Goal: Information Seeking & Learning: Check status

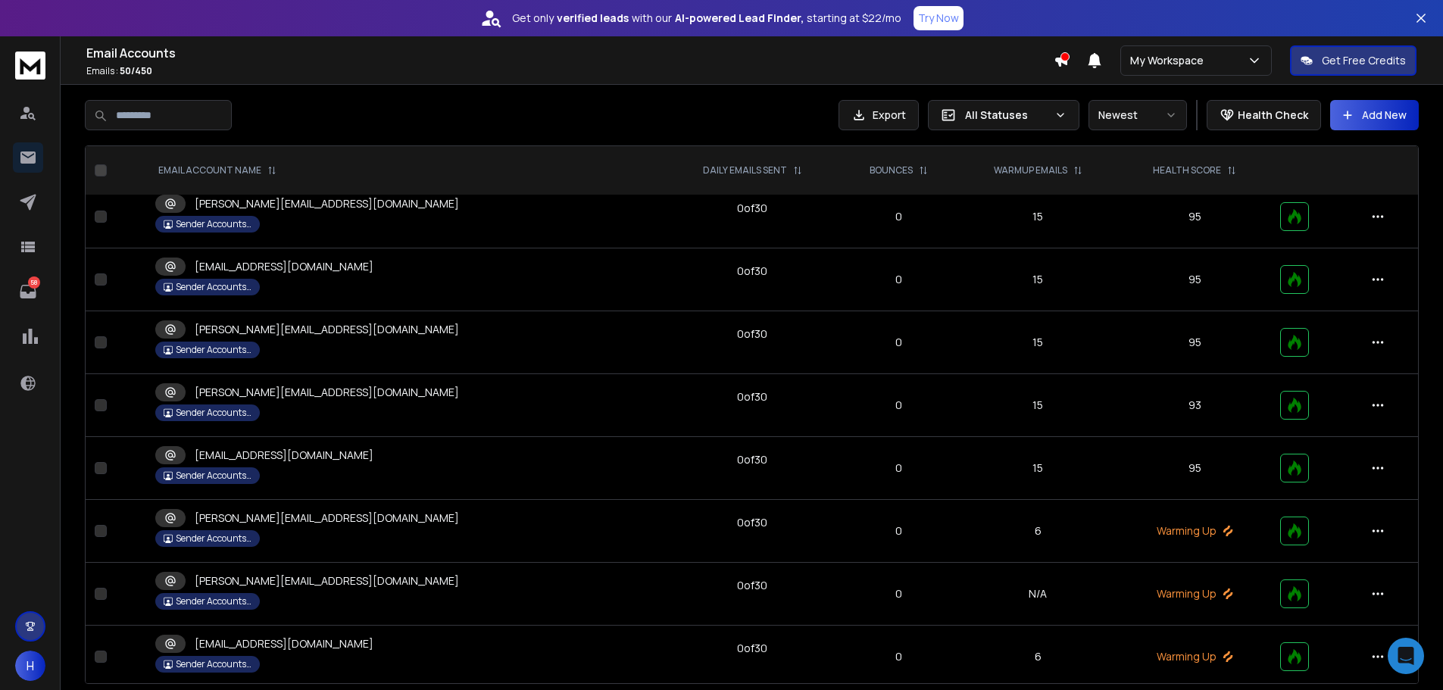
scroll to position [454, 0]
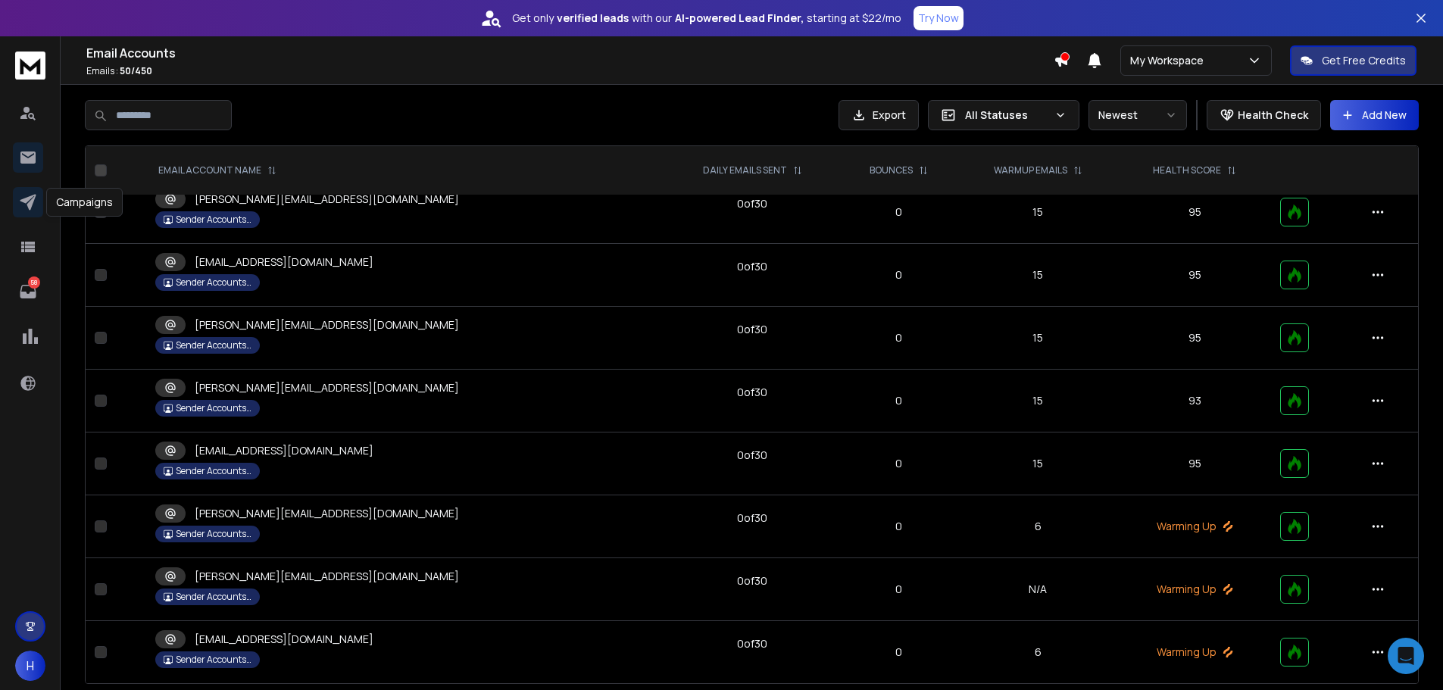
click at [24, 201] on icon at bounding box center [28, 202] width 16 height 16
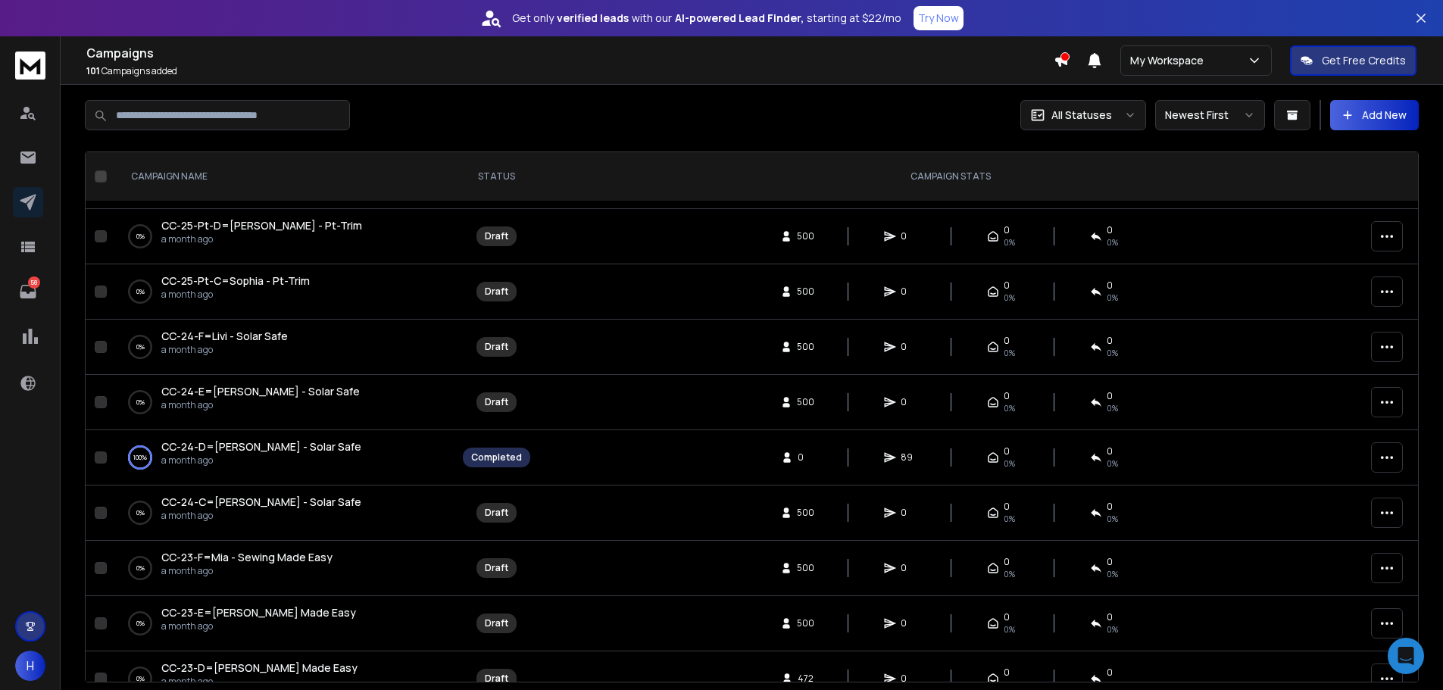
scroll to position [227, 0]
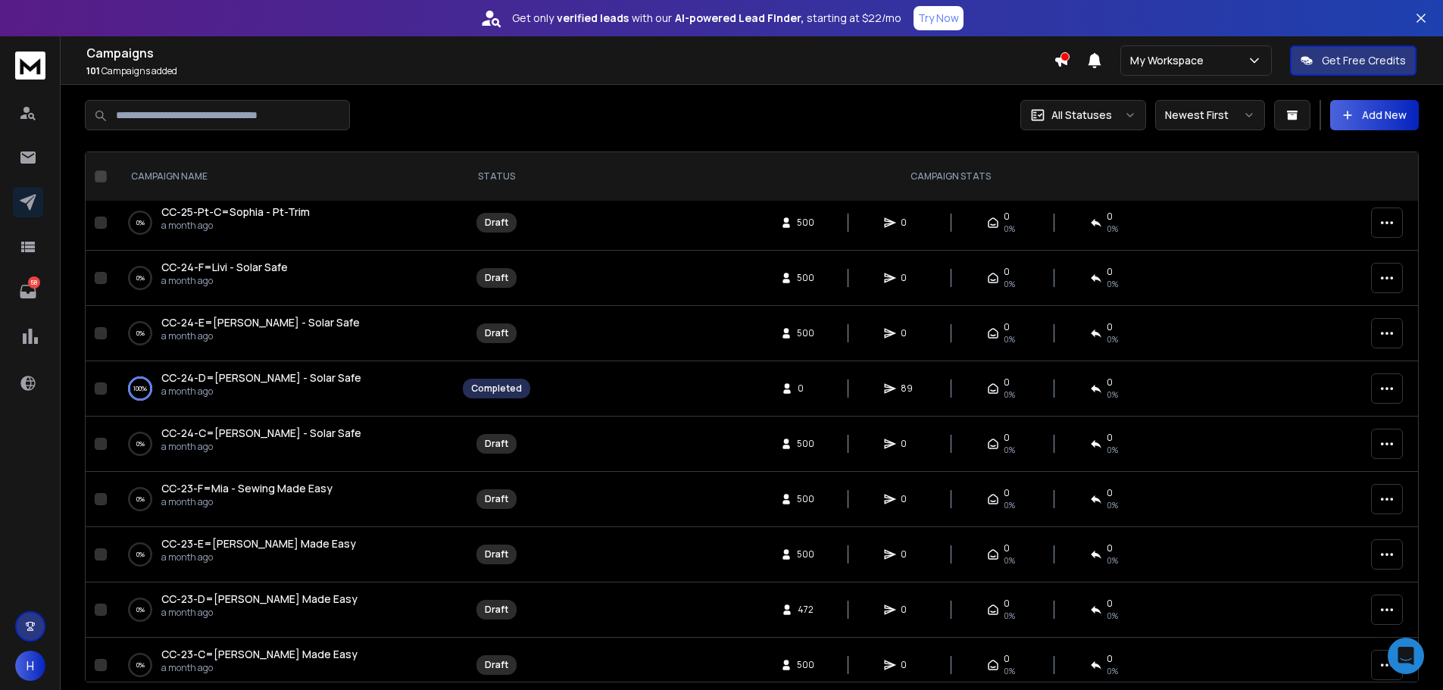
click at [276, 381] on span "CC-24-D=[PERSON_NAME] - Solar Safe" at bounding box center [261, 377] width 200 height 14
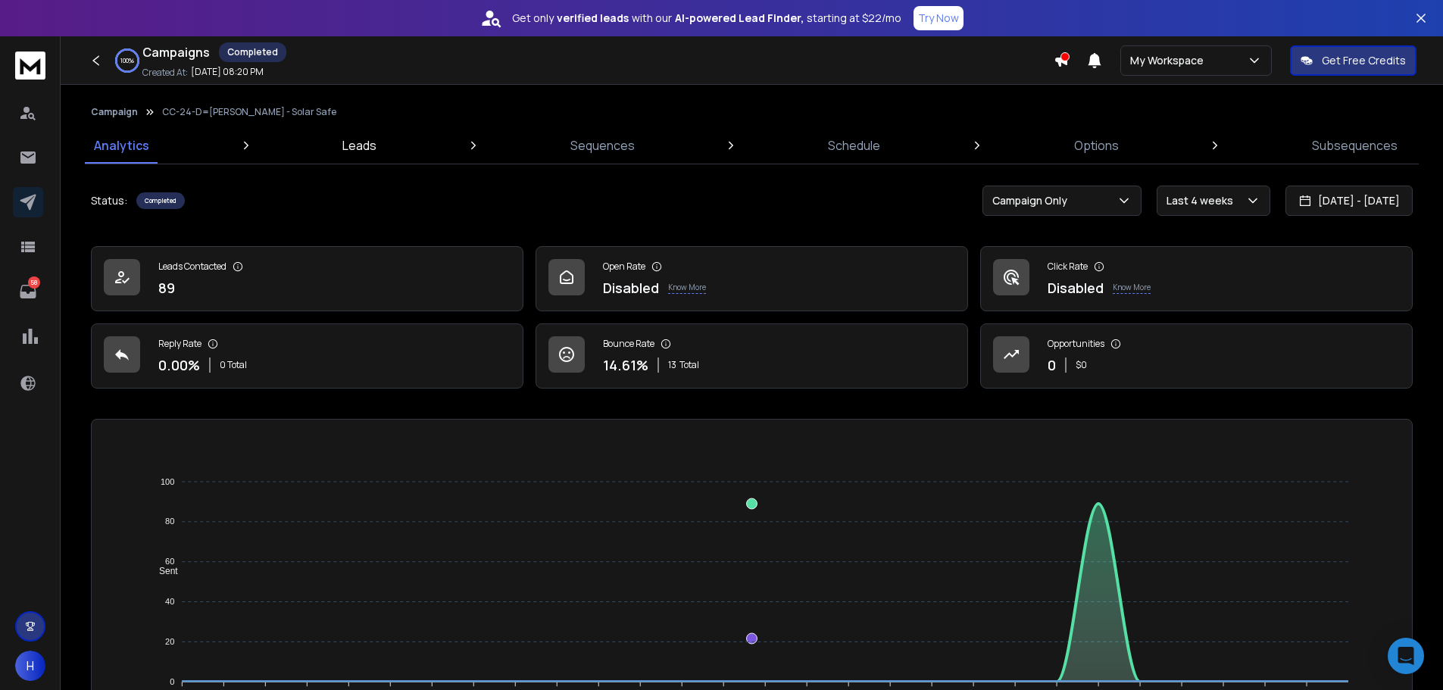
click at [366, 145] on p "Leads" at bounding box center [359, 145] width 34 height 18
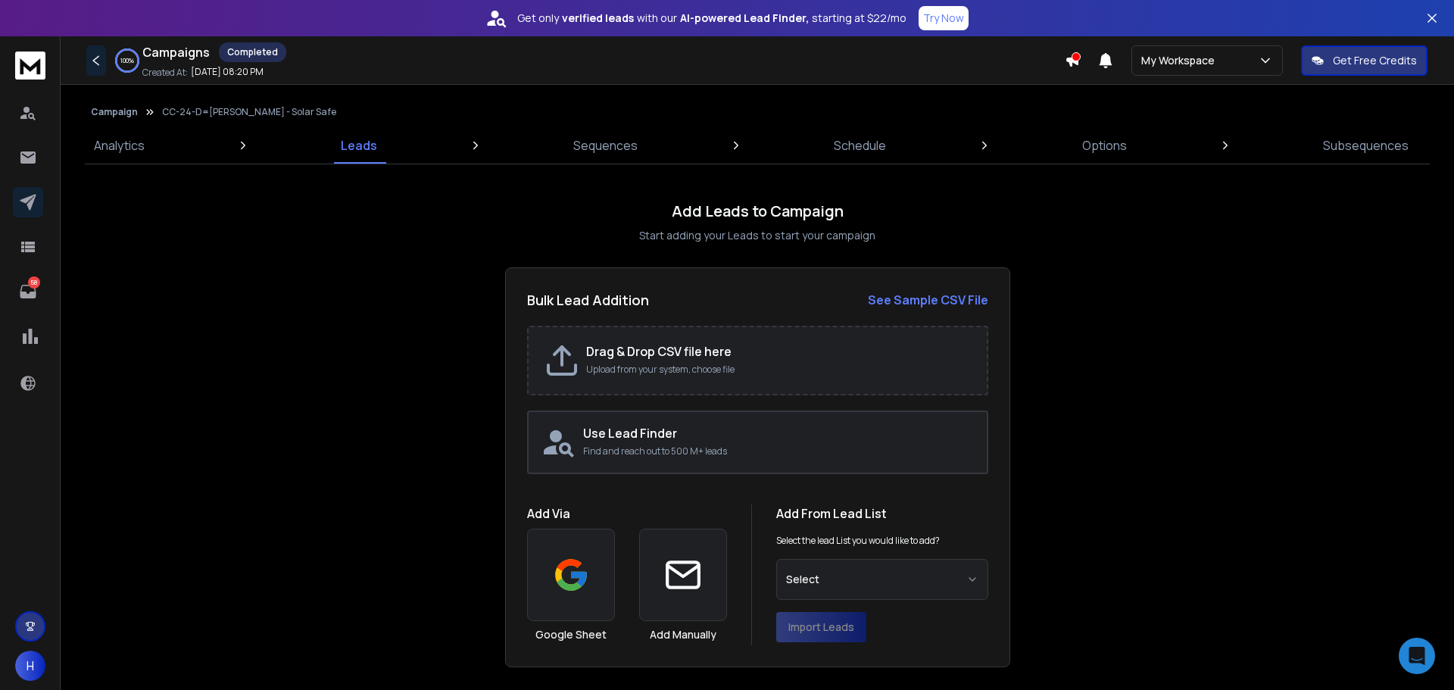
click at [94, 55] on icon at bounding box center [96, 61] width 14 height 14
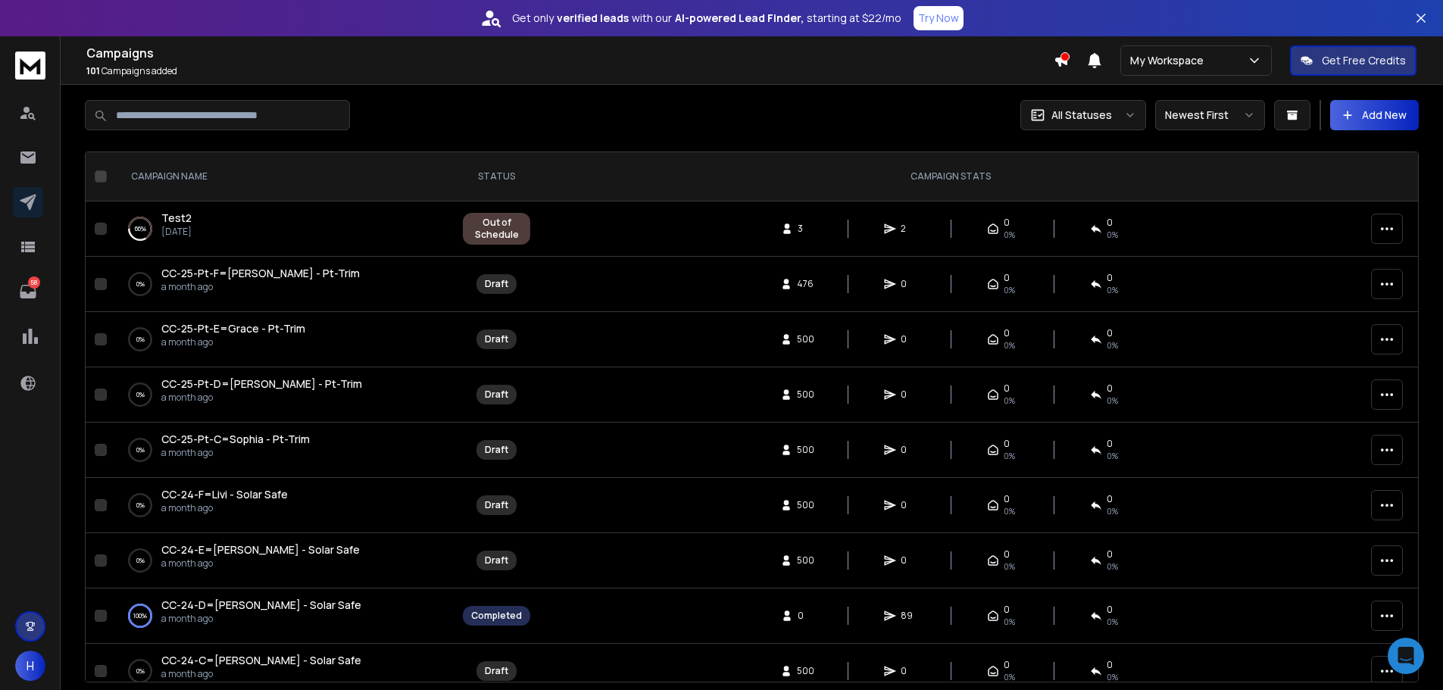
scroll to position [76, 0]
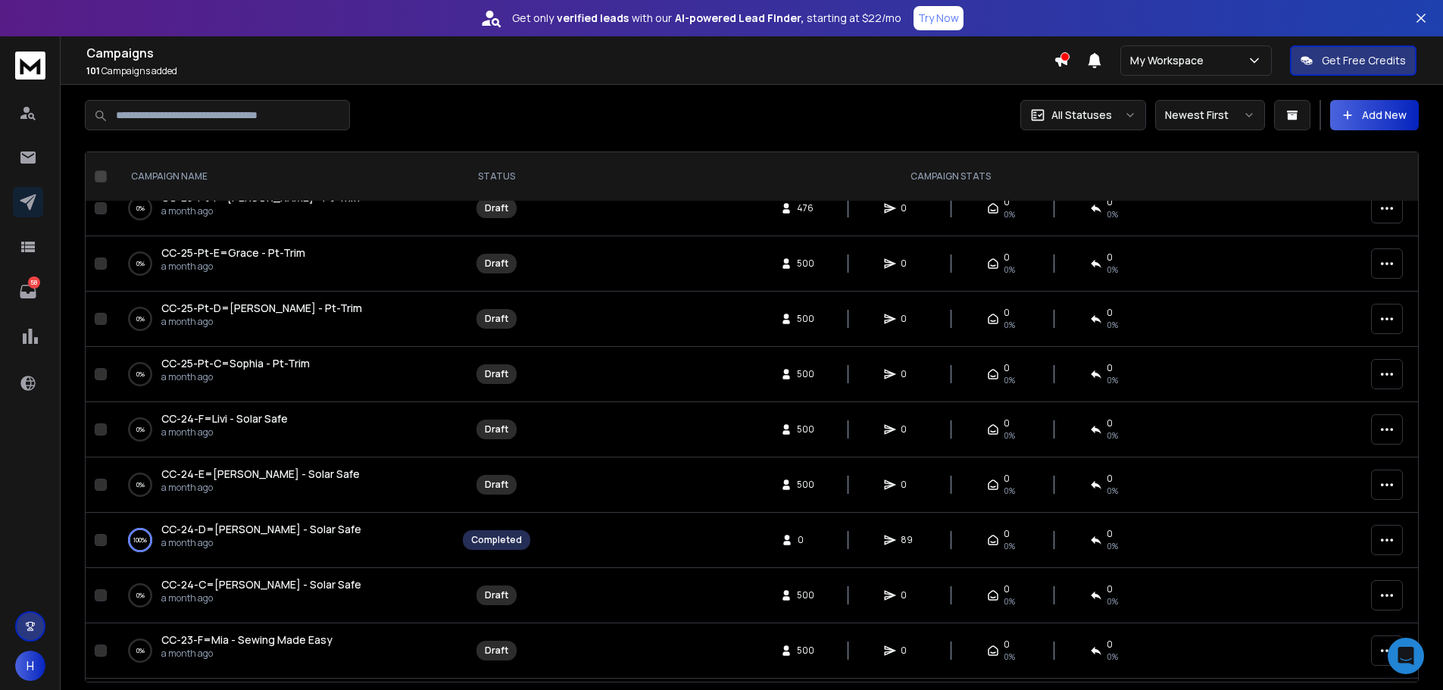
click at [203, 526] on span "CC-24-D=[PERSON_NAME] - Solar Safe" at bounding box center [261, 529] width 200 height 14
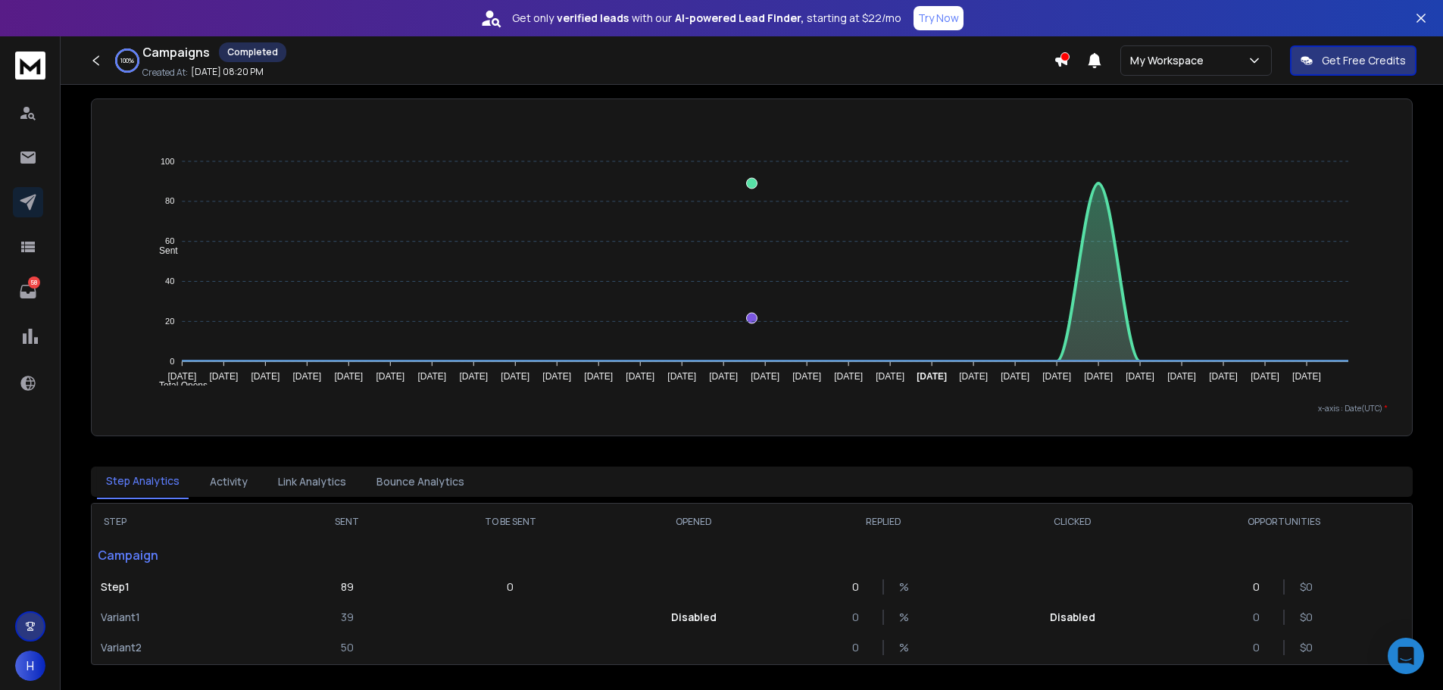
scroll to position [323, 0]
click at [23, 195] on icon at bounding box center [28, 202] width 18 height 18
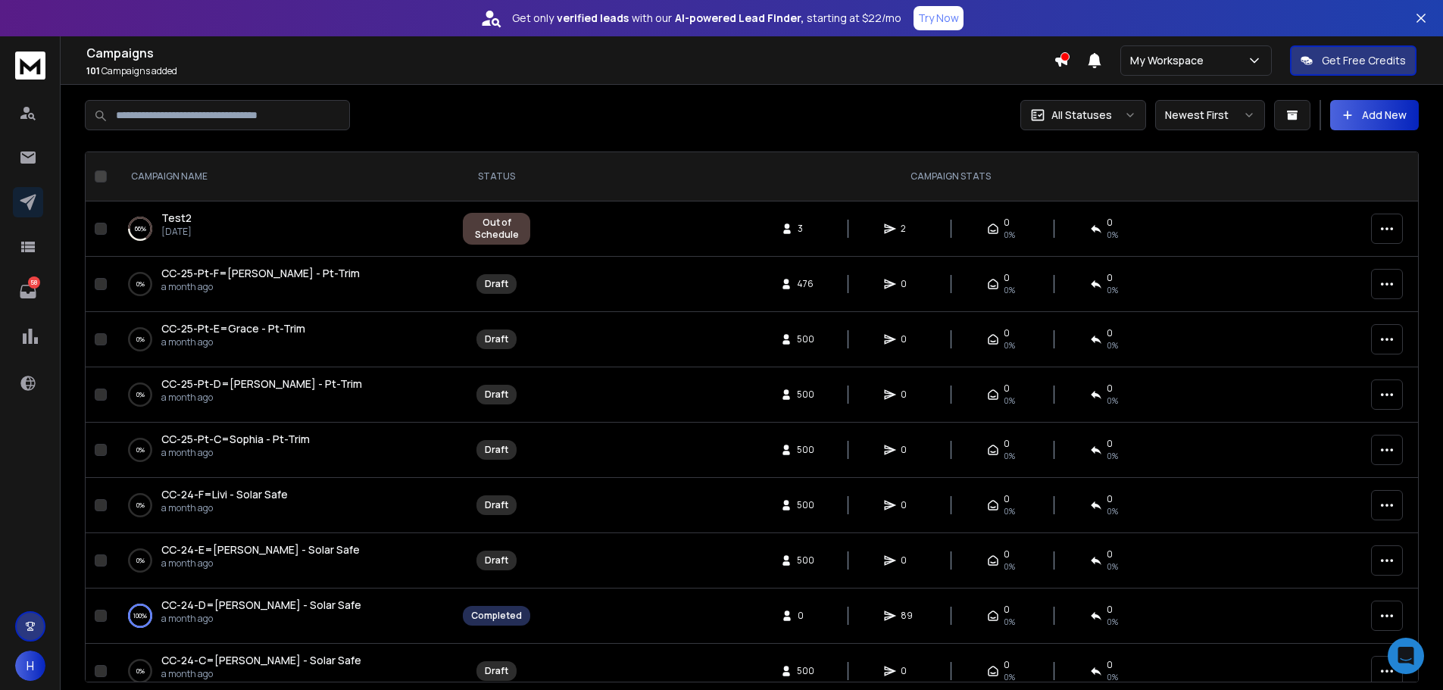
click at [223, 607] on span "CC-24-D=[PERSON_NAME] - Solar Safe" at bounding box center [261, 605] width 200 height 14
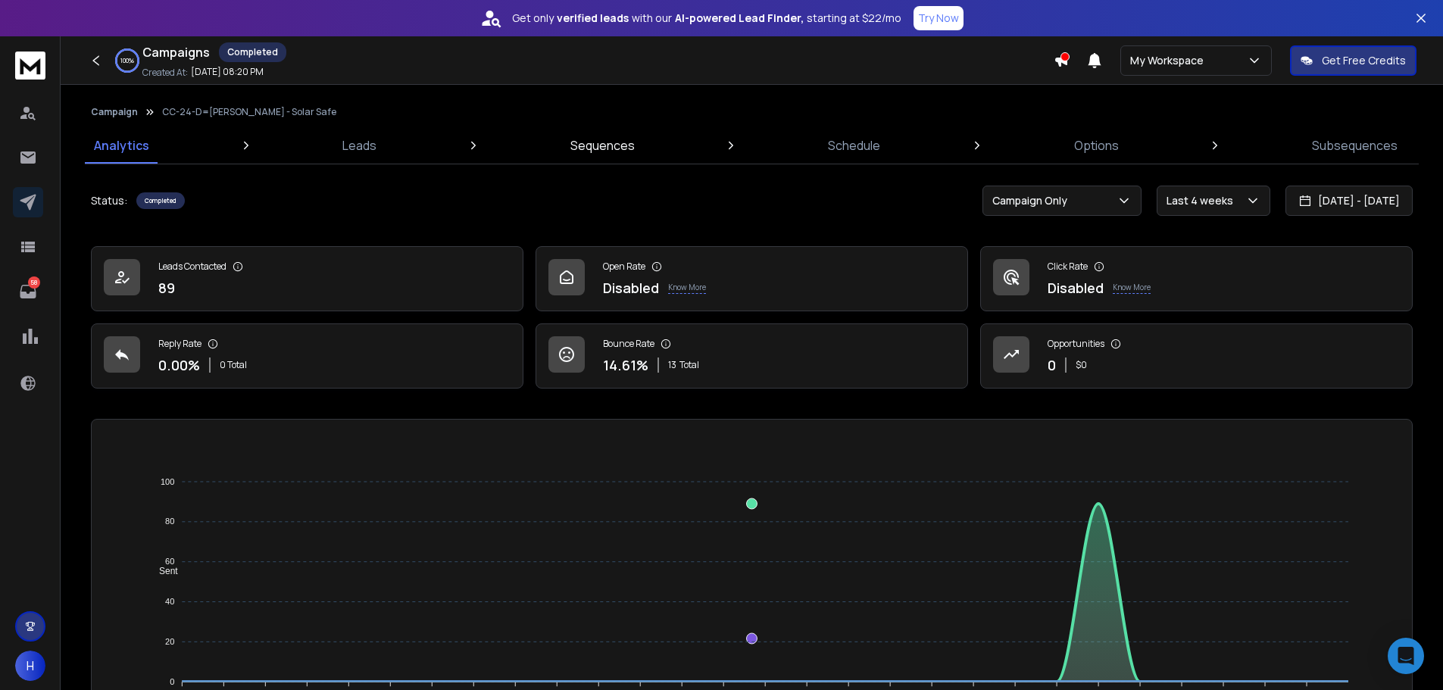
click at [598, 145] on p "Sequences" at bounding box center [602, 145] width 64 height 18
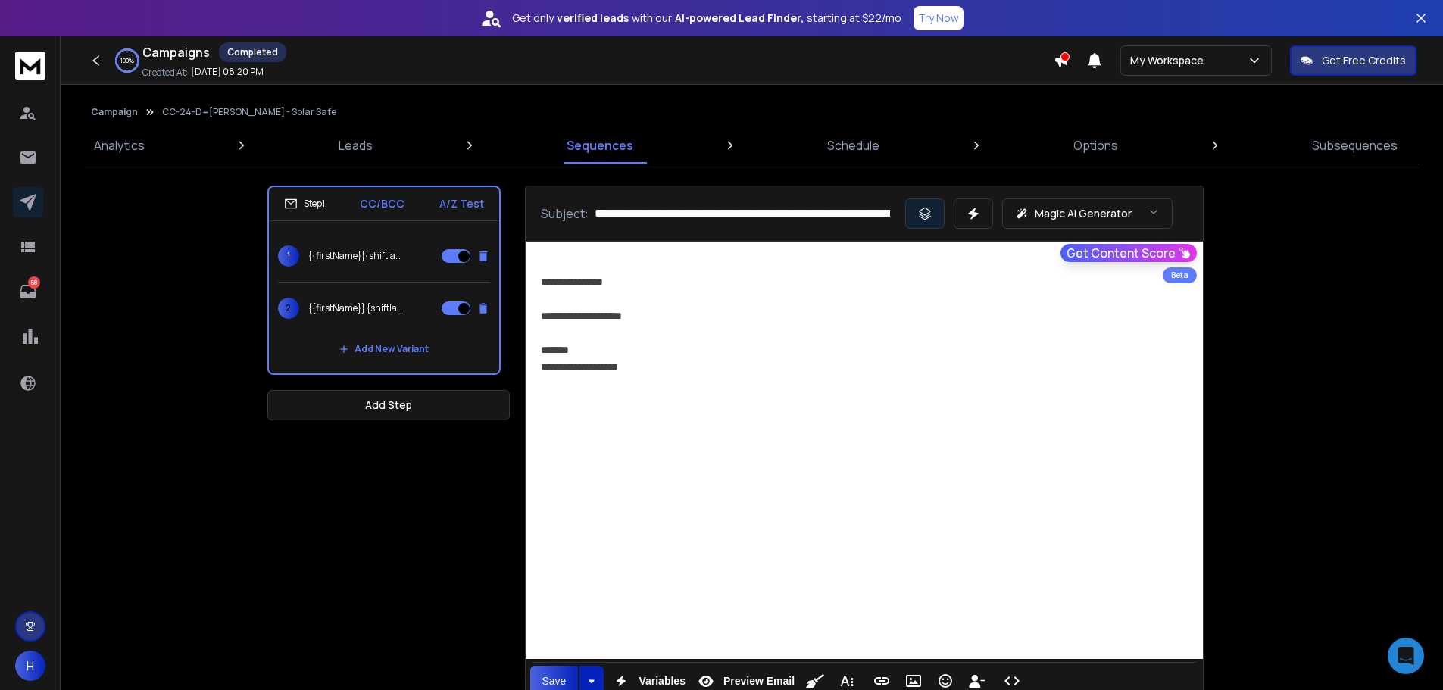
click at [927, 211] on icon at bounding box center [925, 214] width 14 height 14
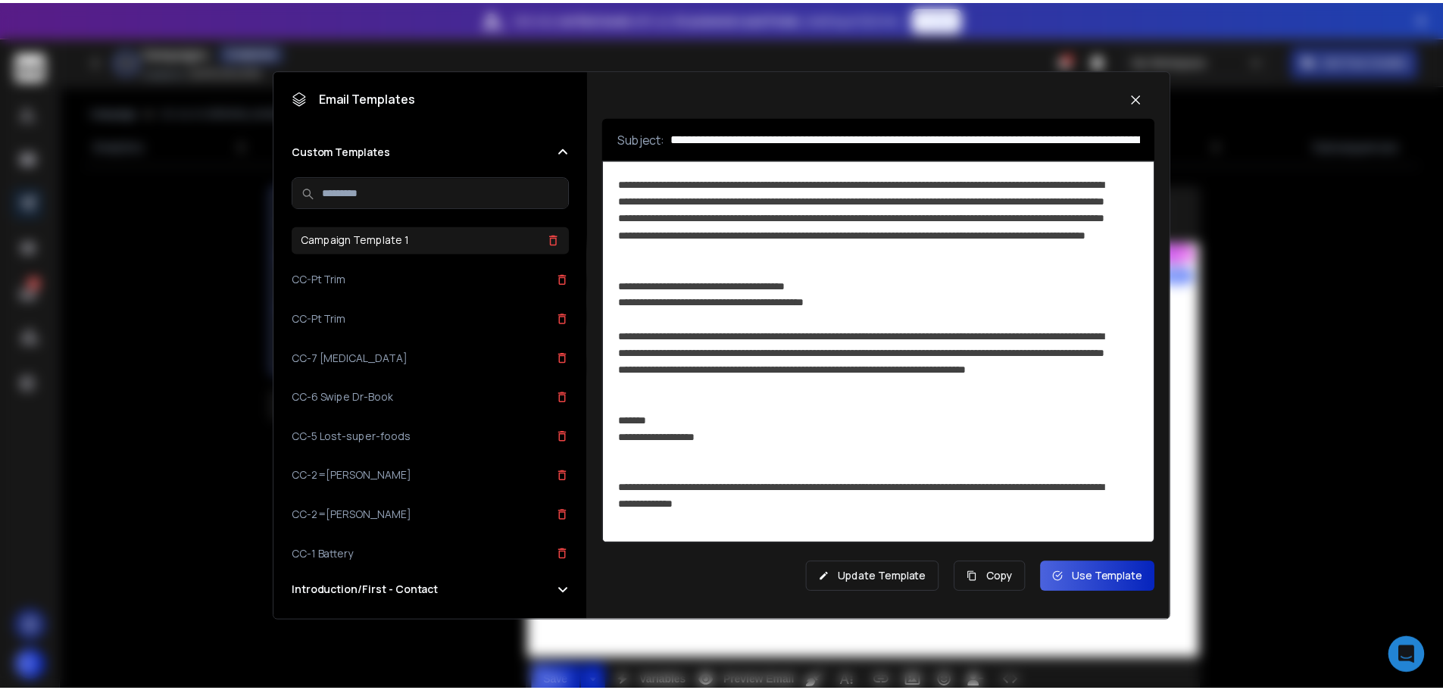
scroll to position [20, 0]
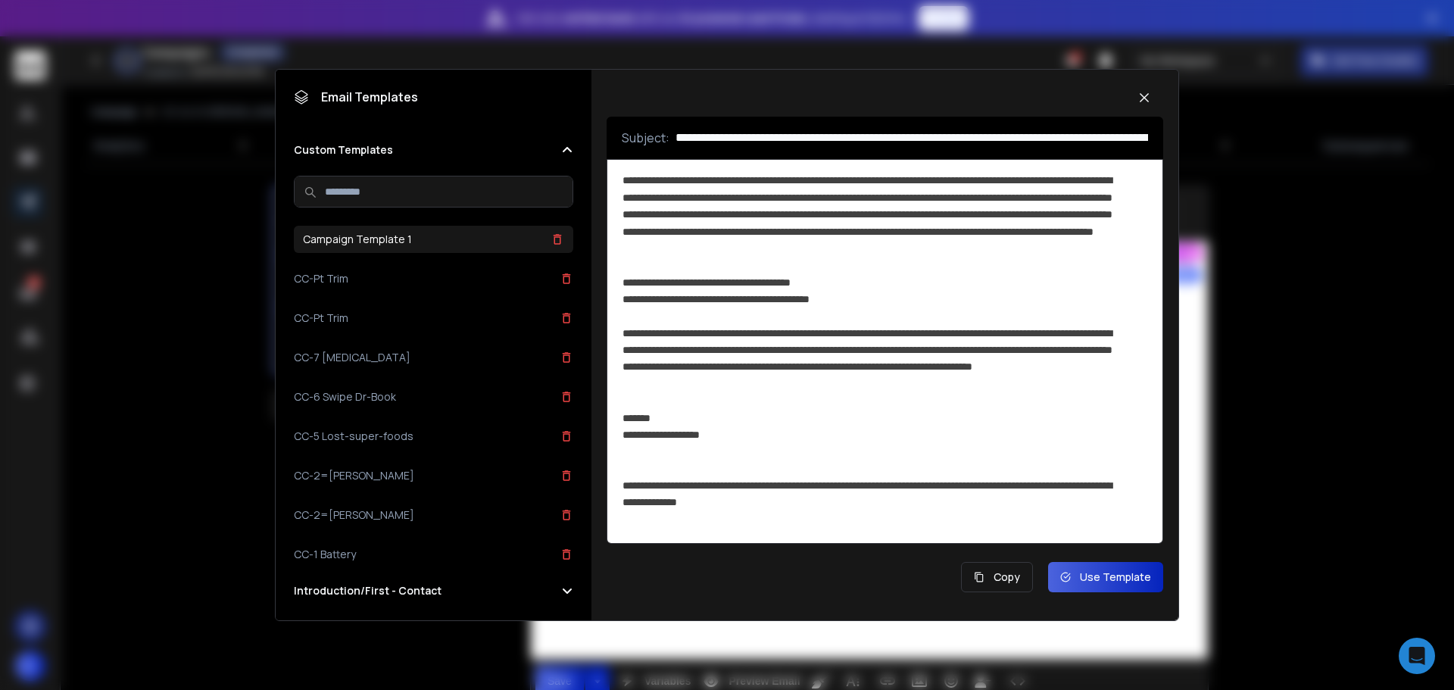
click at [1148, 98] on icon at bounding box center [1145, 98] width 14 height 14
